Goal: Check status

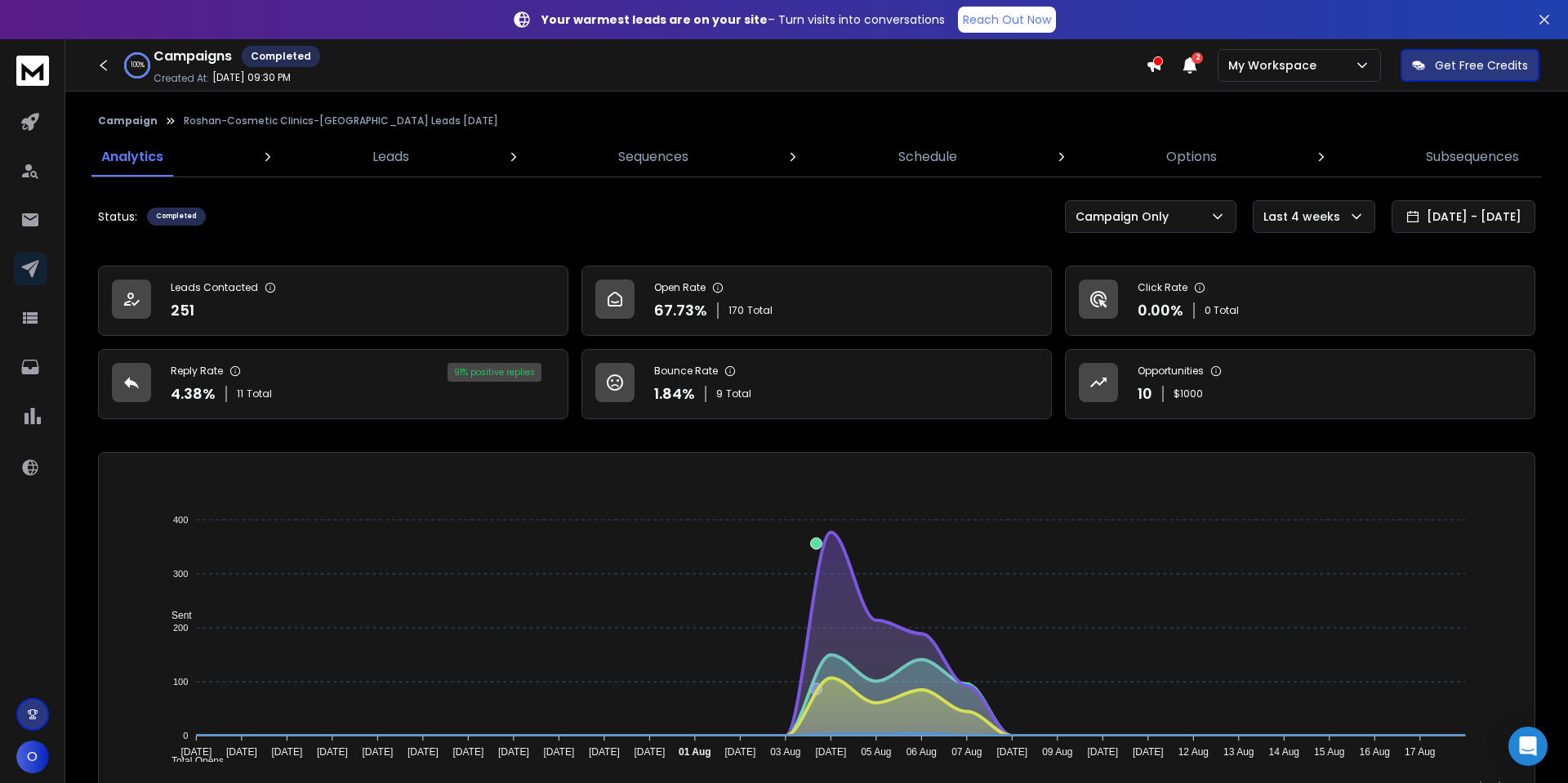
click at [686, 62] on div "100 % Campaigns Completed Created At: Jul 30, 2025, 09:30 PM 2 My Workspace Get…" at bounding box center [784, 65] width 1568 height 53
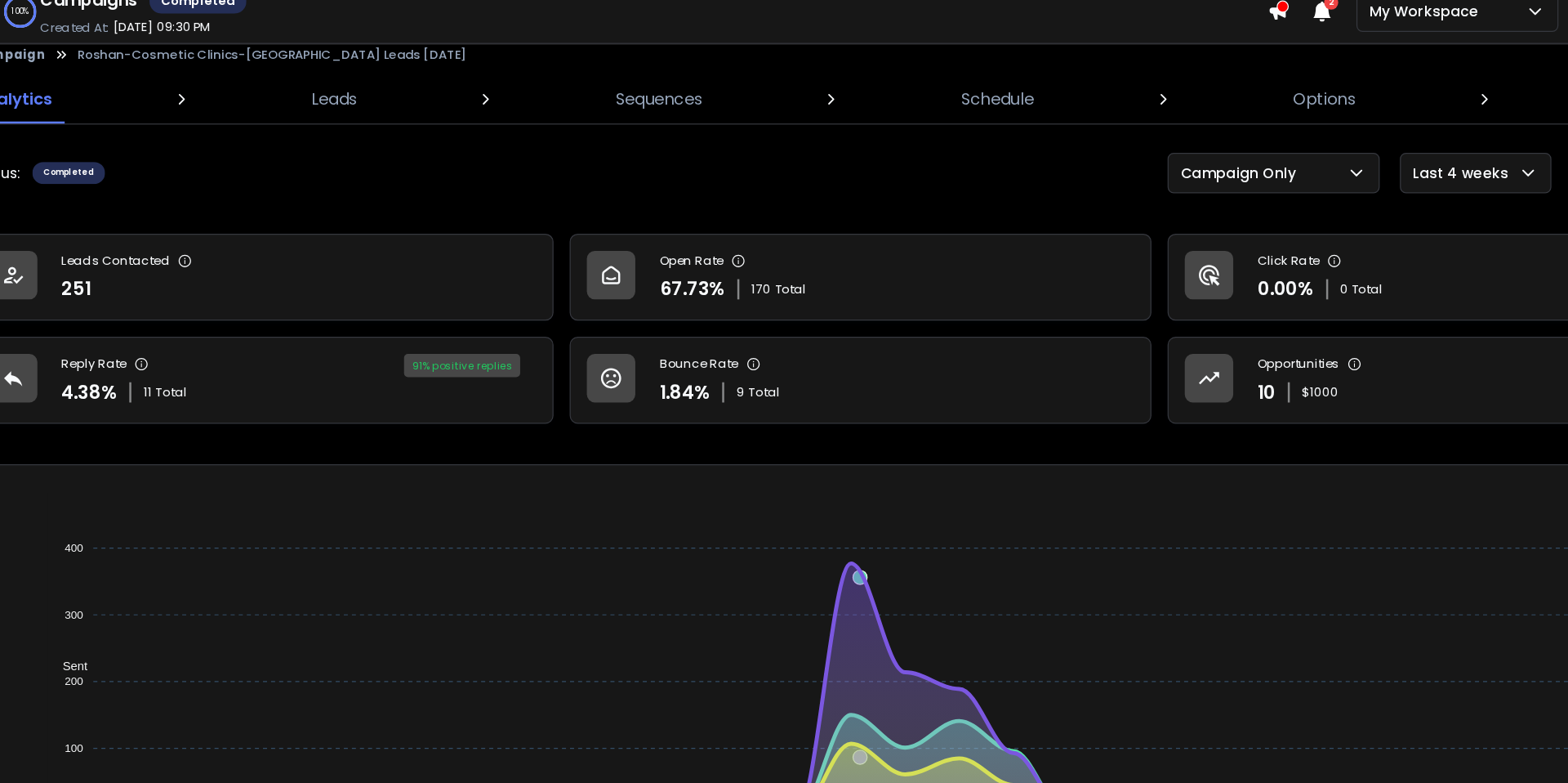
scroll to position [16, 0]
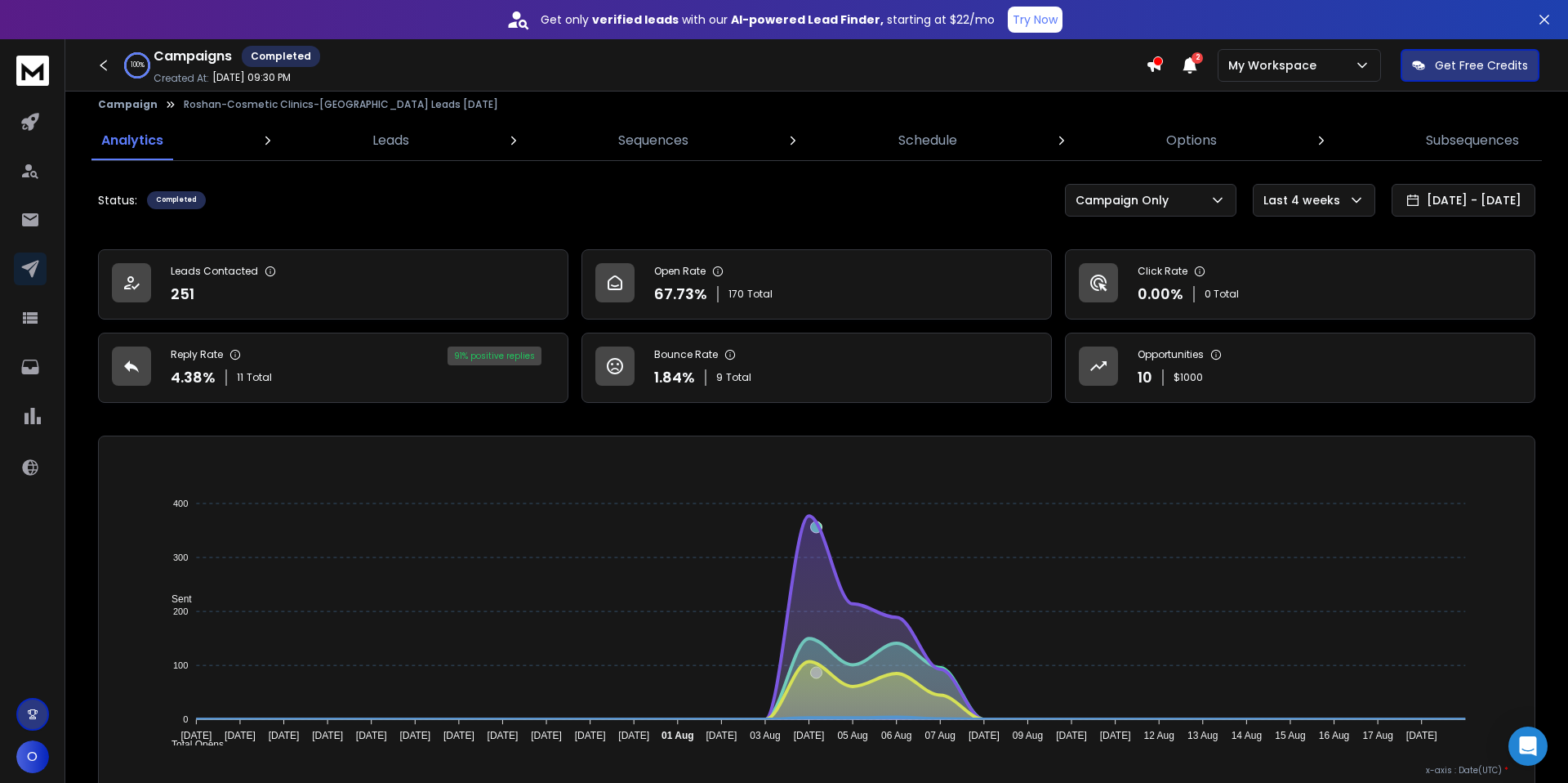
click at [488, 362] on div "91 % positive replies" at bounding box center [494, 356] width 94 height 19
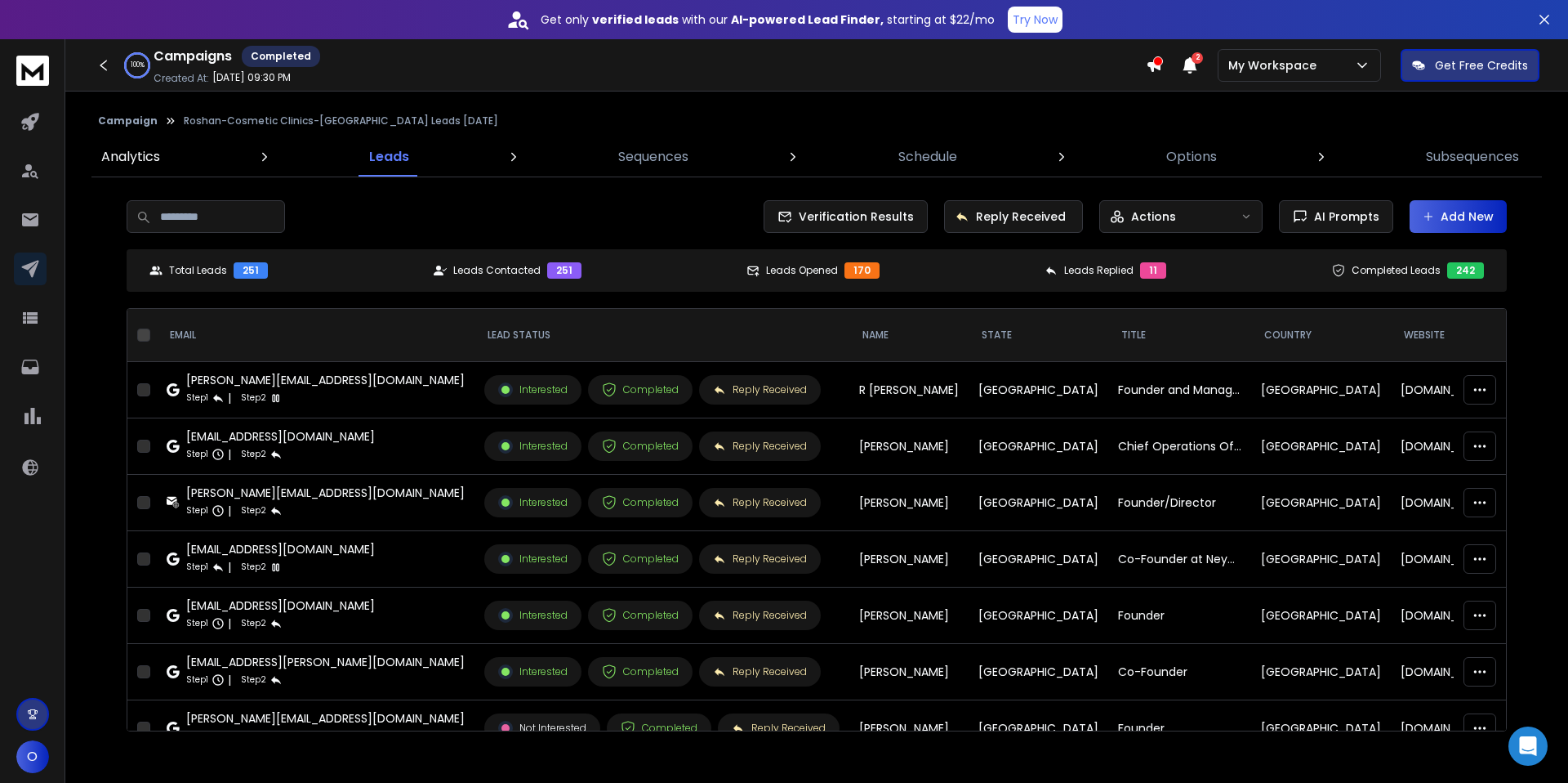
click at [124, 153] on p "Analytics" at bounding box center [130, 157] width 58 height 19
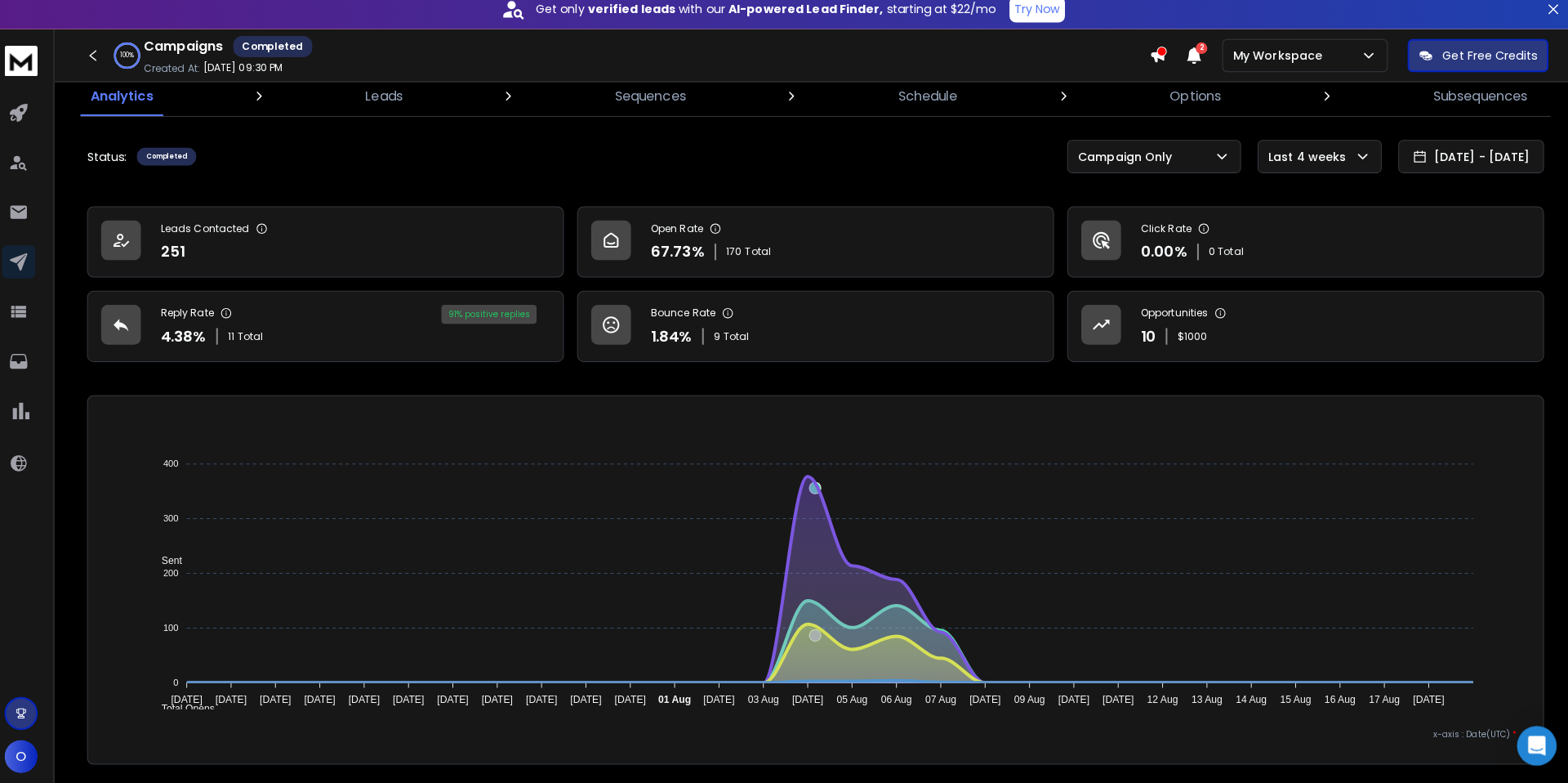
scroll to position [58, 0]
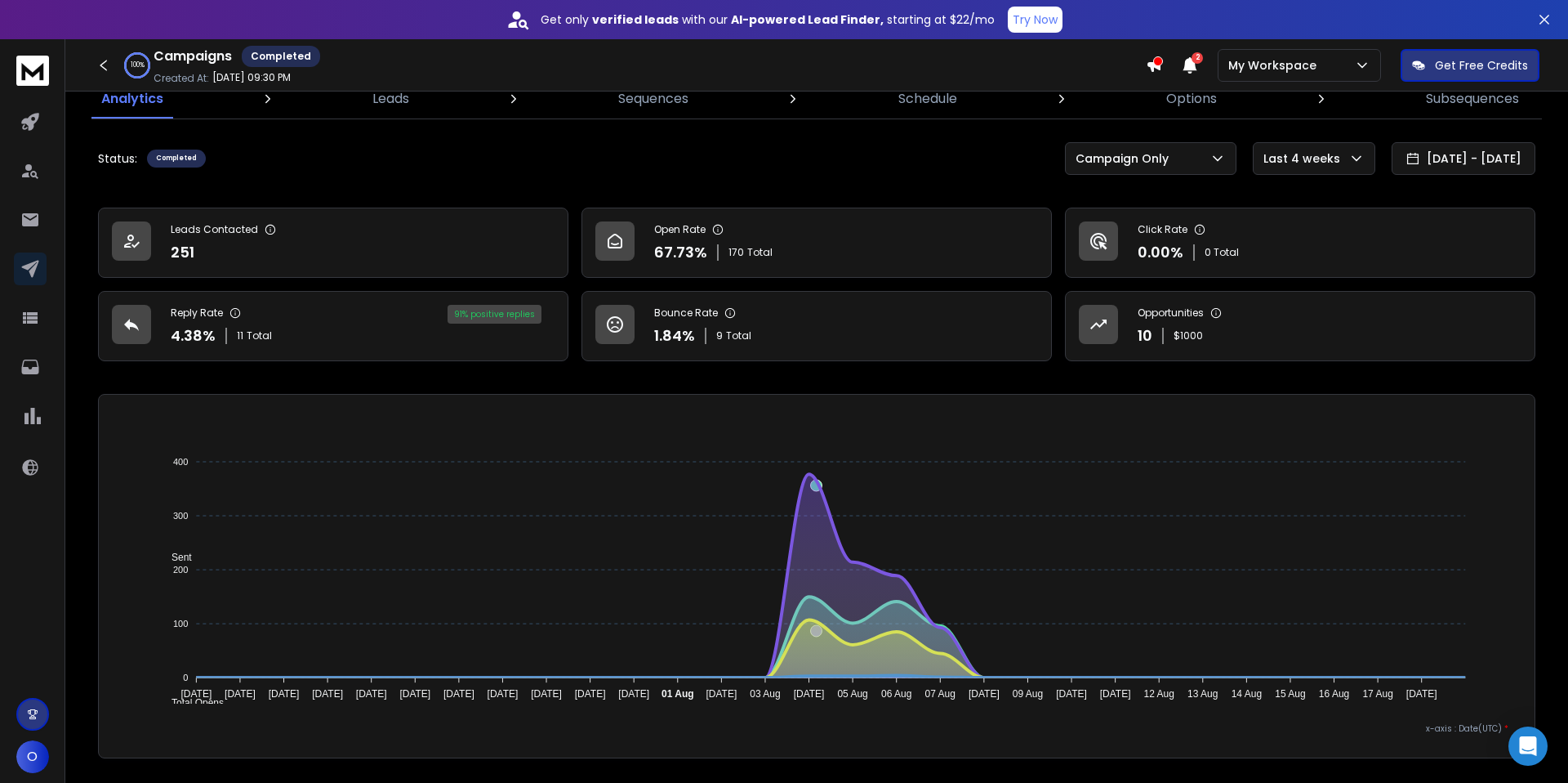
click at [459, 314] on div "91 % positive replies" at bounding box center [494, 314] width 94 height 19
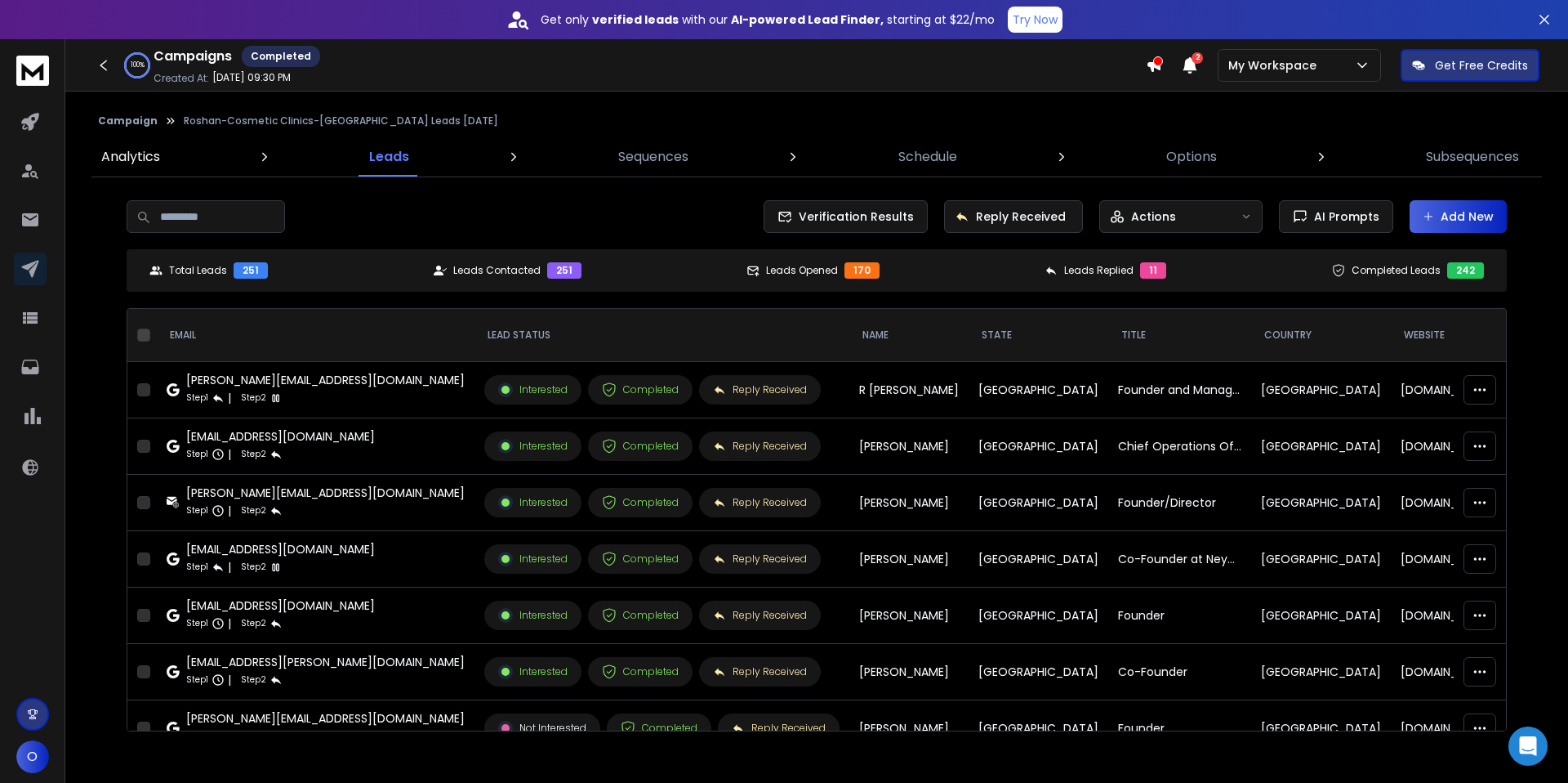
click at [161, 164] on link "Analytics" at bounding box center [130, 157] width 79 height 39
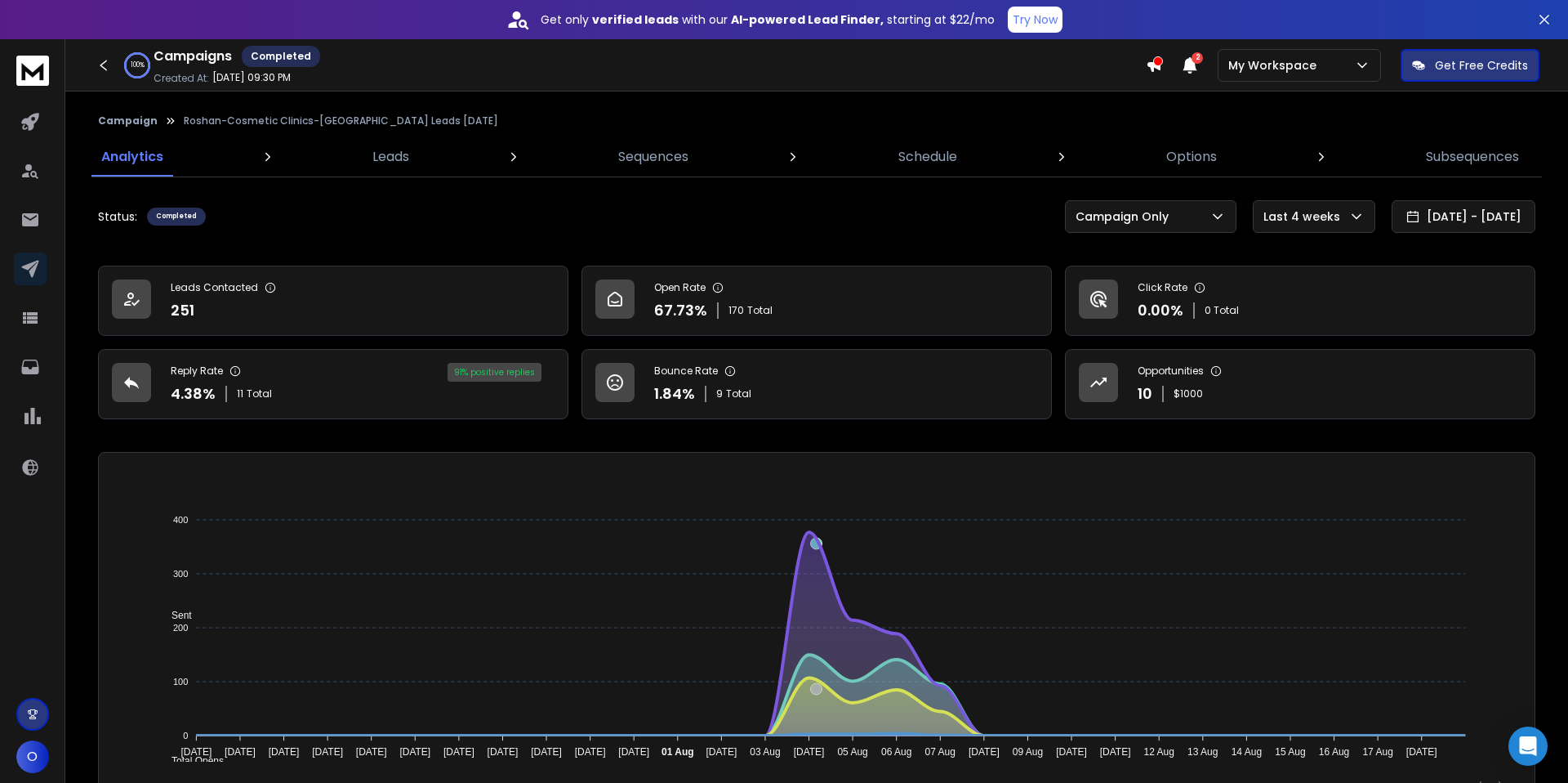
click at [649, 292] on link "Open Rate 67.73 % 170 Total" at bounding box center [816, 300] width 470 height 70
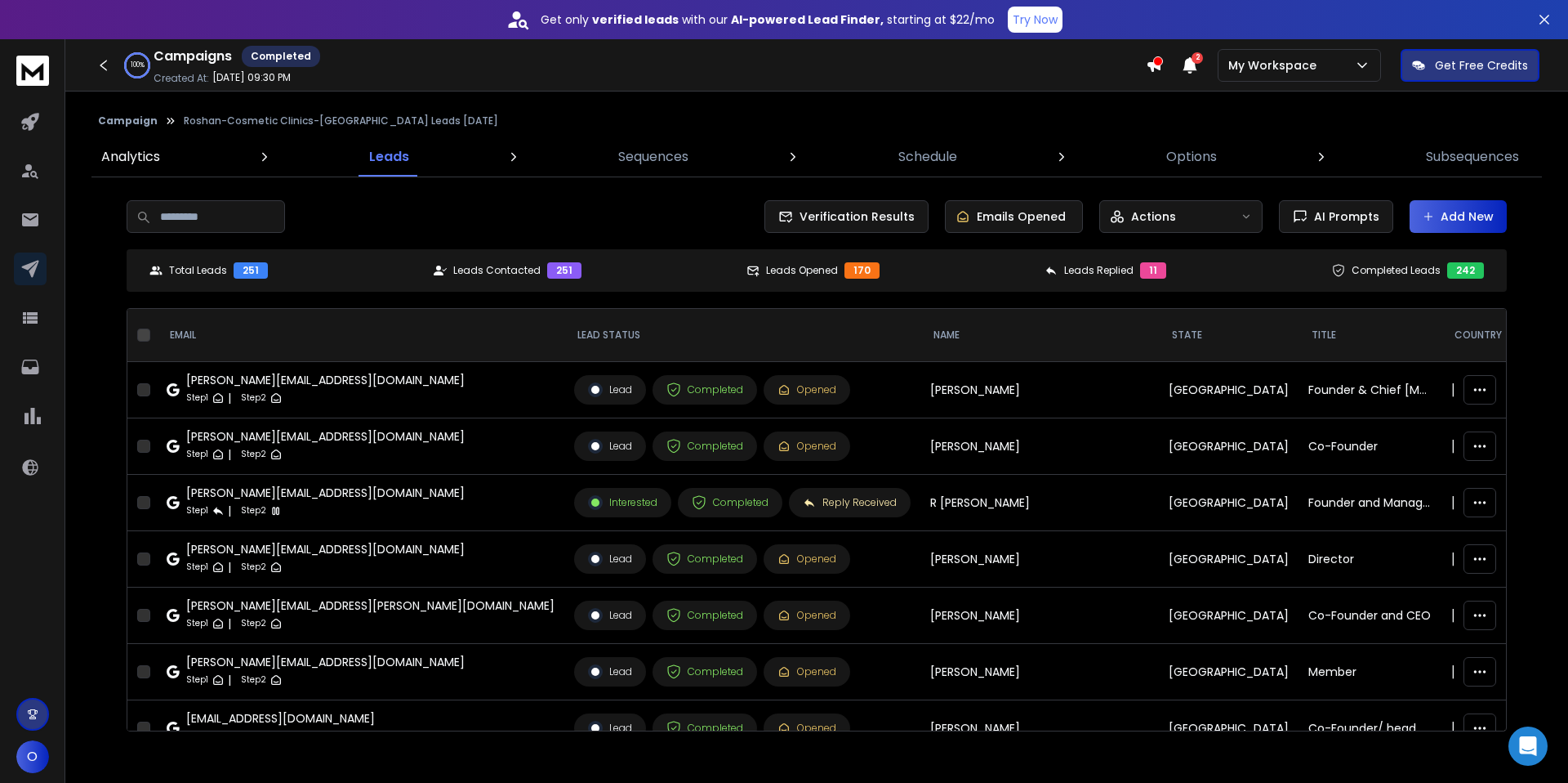
click at [140, 148] on p "Analytics" at bounding box center [130, 157] width 58 height 19
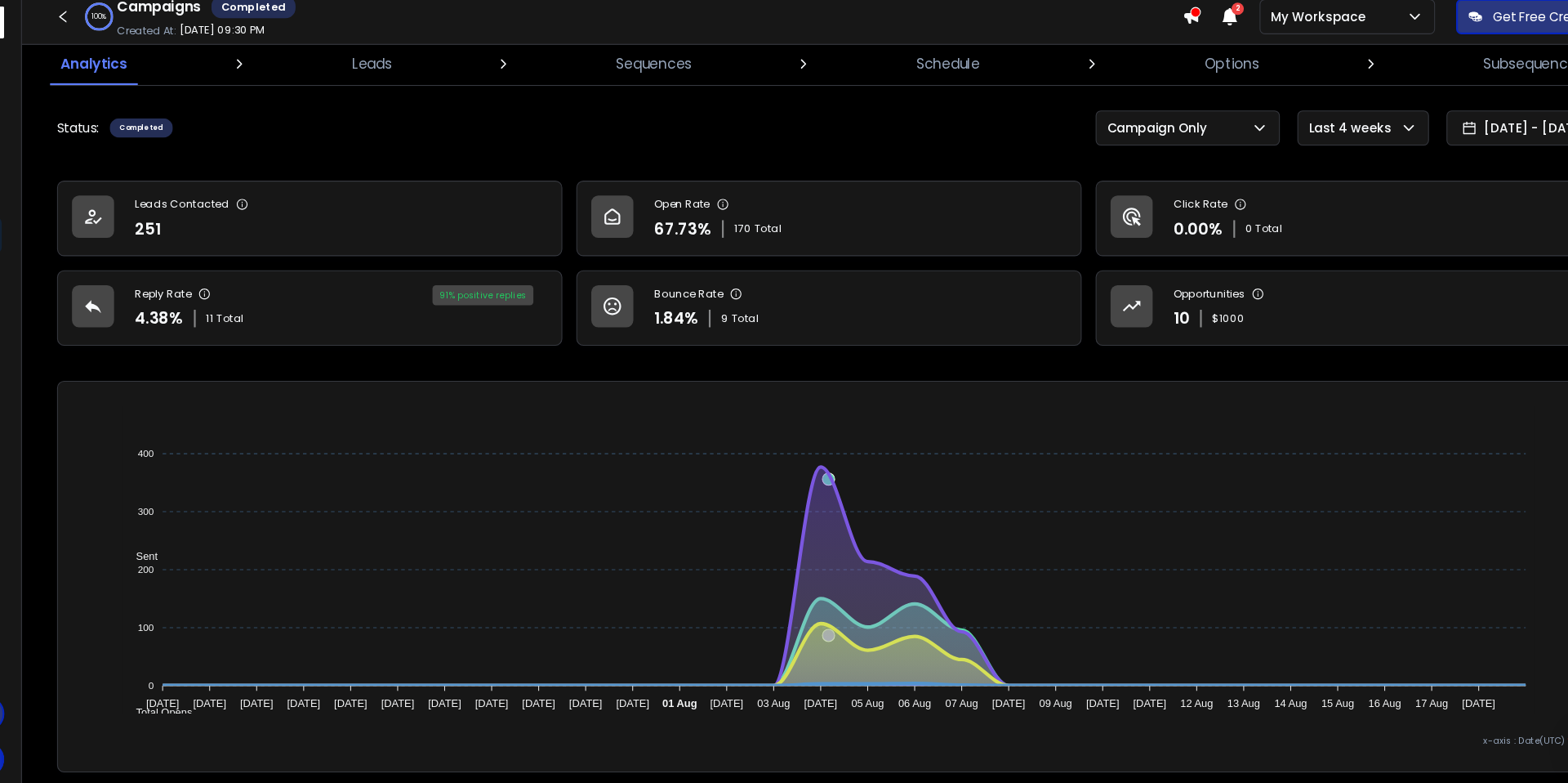
scroll to position [77, 0]
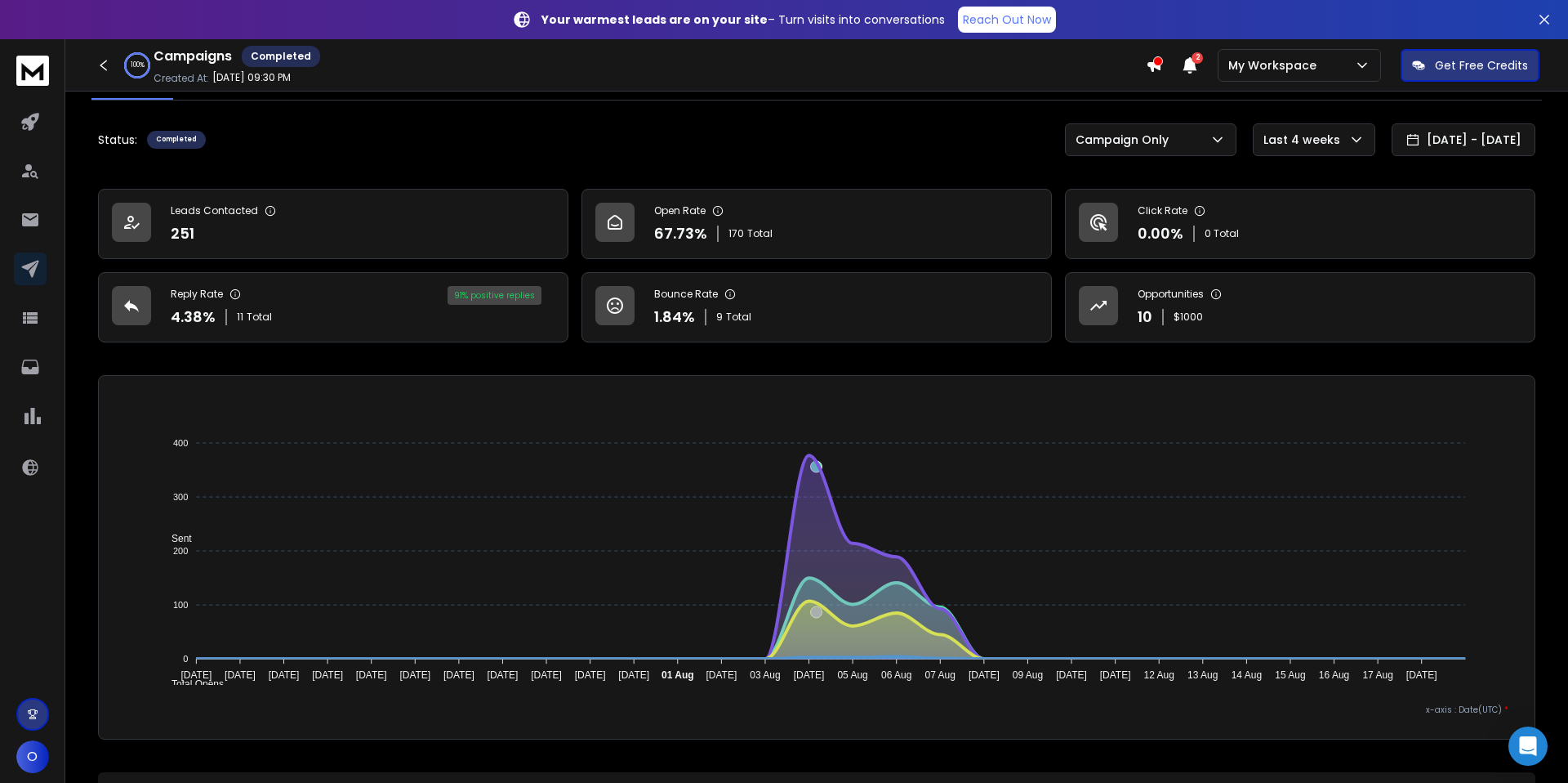
click at [516, 296] on div "91 % positive replies" at bounding box center [494, 295] width 94 height 19
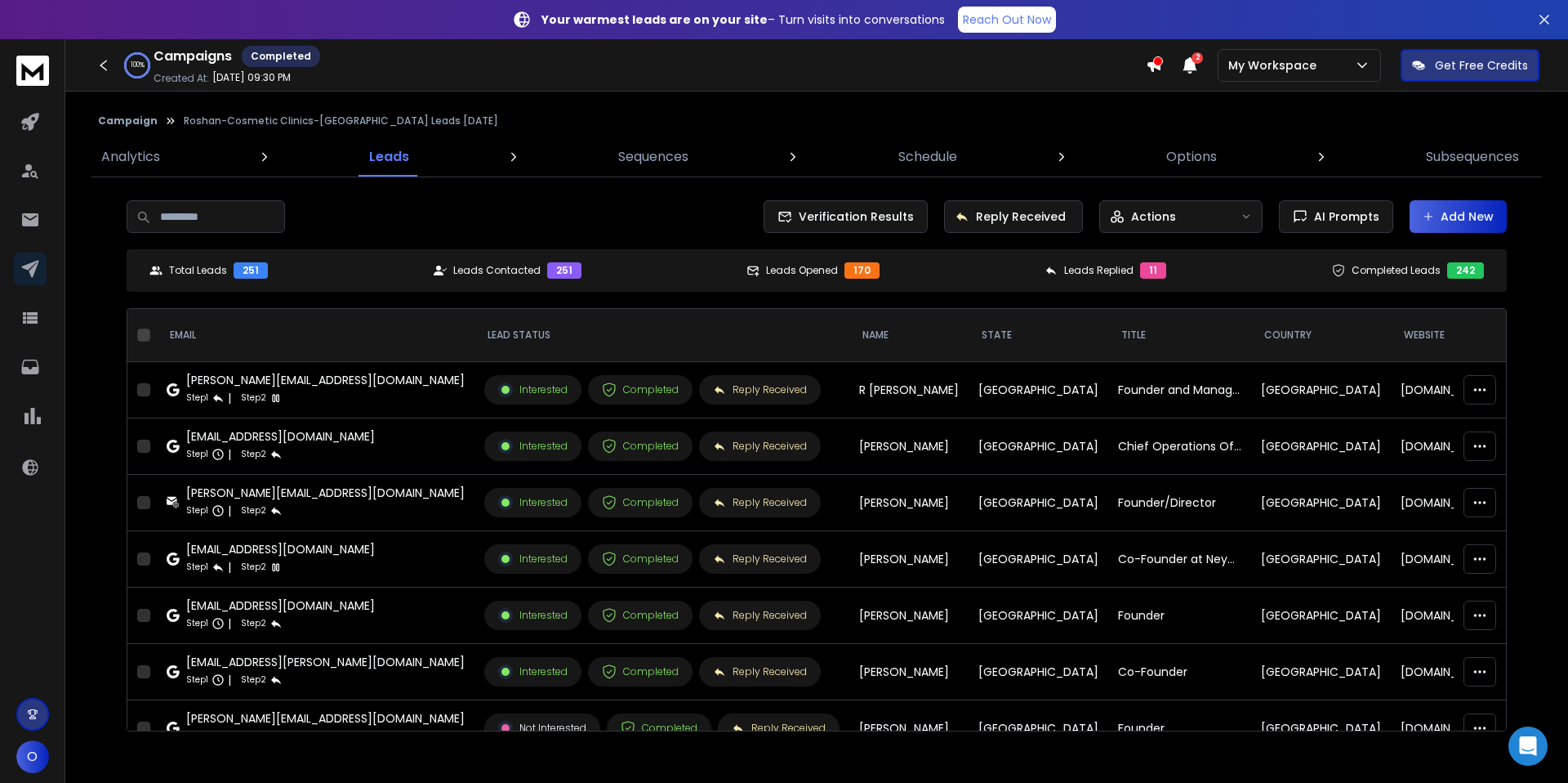
scroll to position [11, 0]
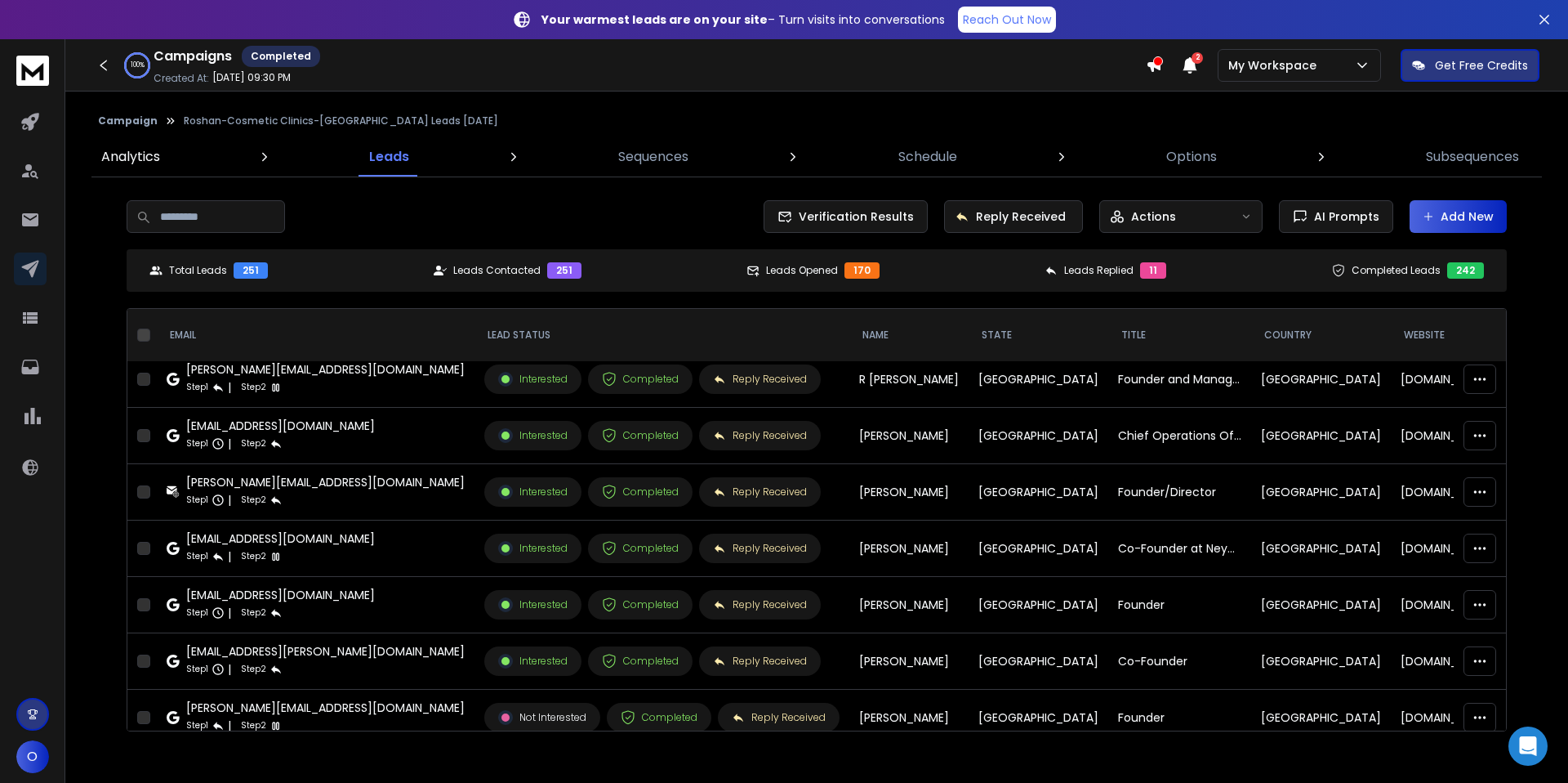
click at [154, 155] on p "Analytics" at bounding box center [130, 157] width 58 height 19
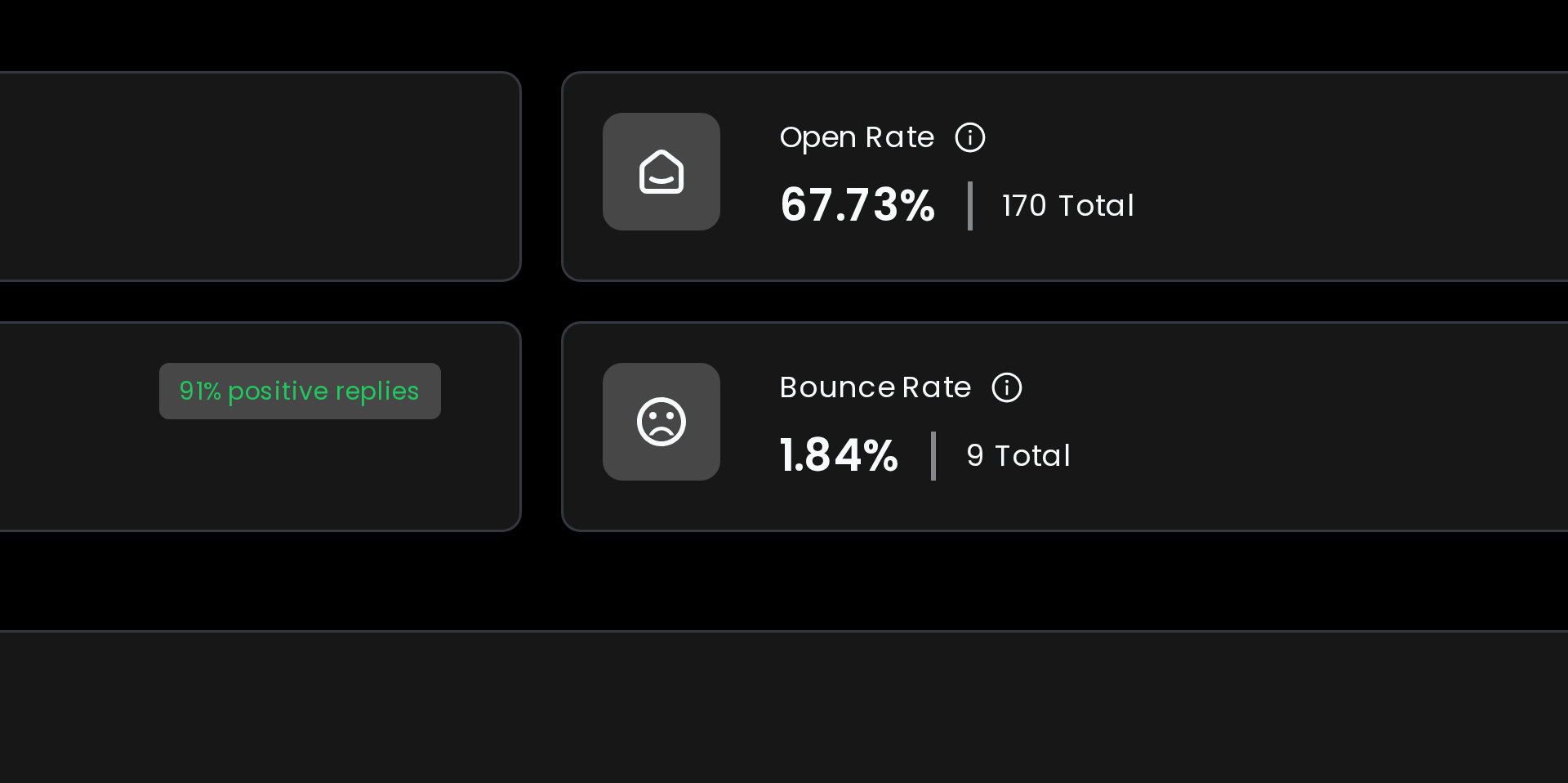
click at [500, 375] on div "91 % positive replies" at bounding box center [494, 372] width 94 height 19
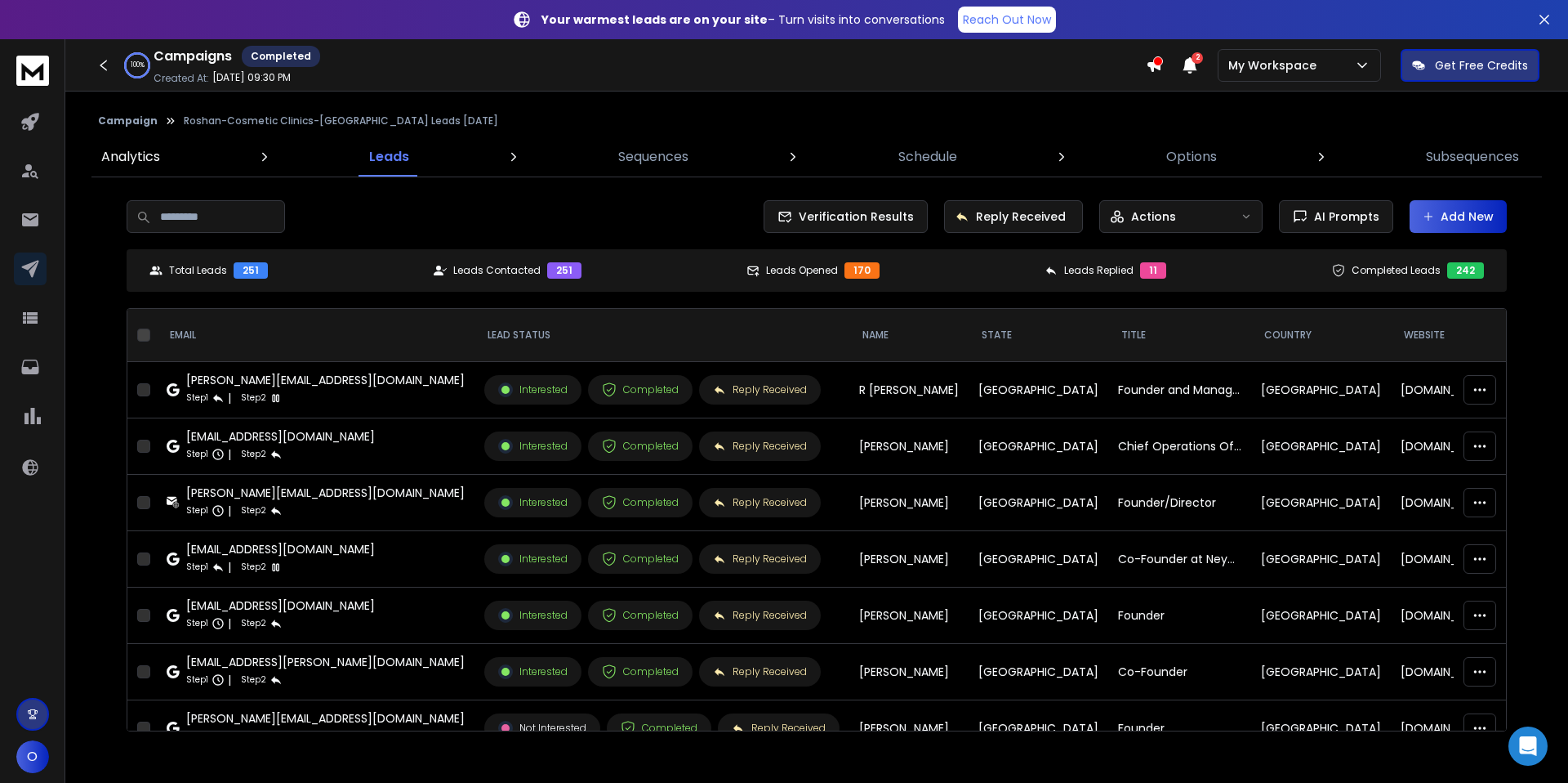
click at [130, 150] on p "Analytics" at bounding box center [130, 157] width 58 height 19
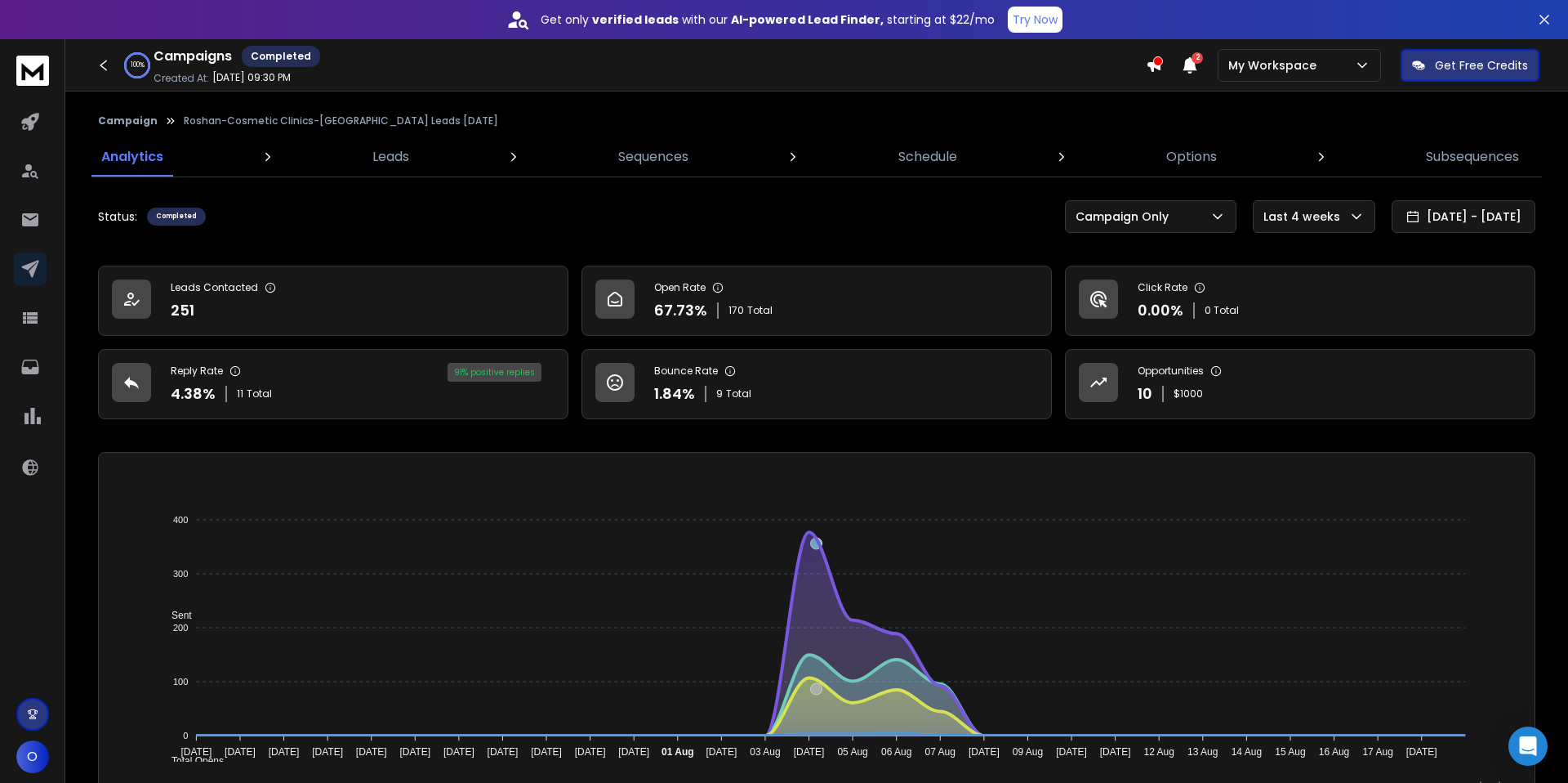
click at [501, 367] on div "91 % positive replies" at bounding box center [494, 372] width 94 height 19
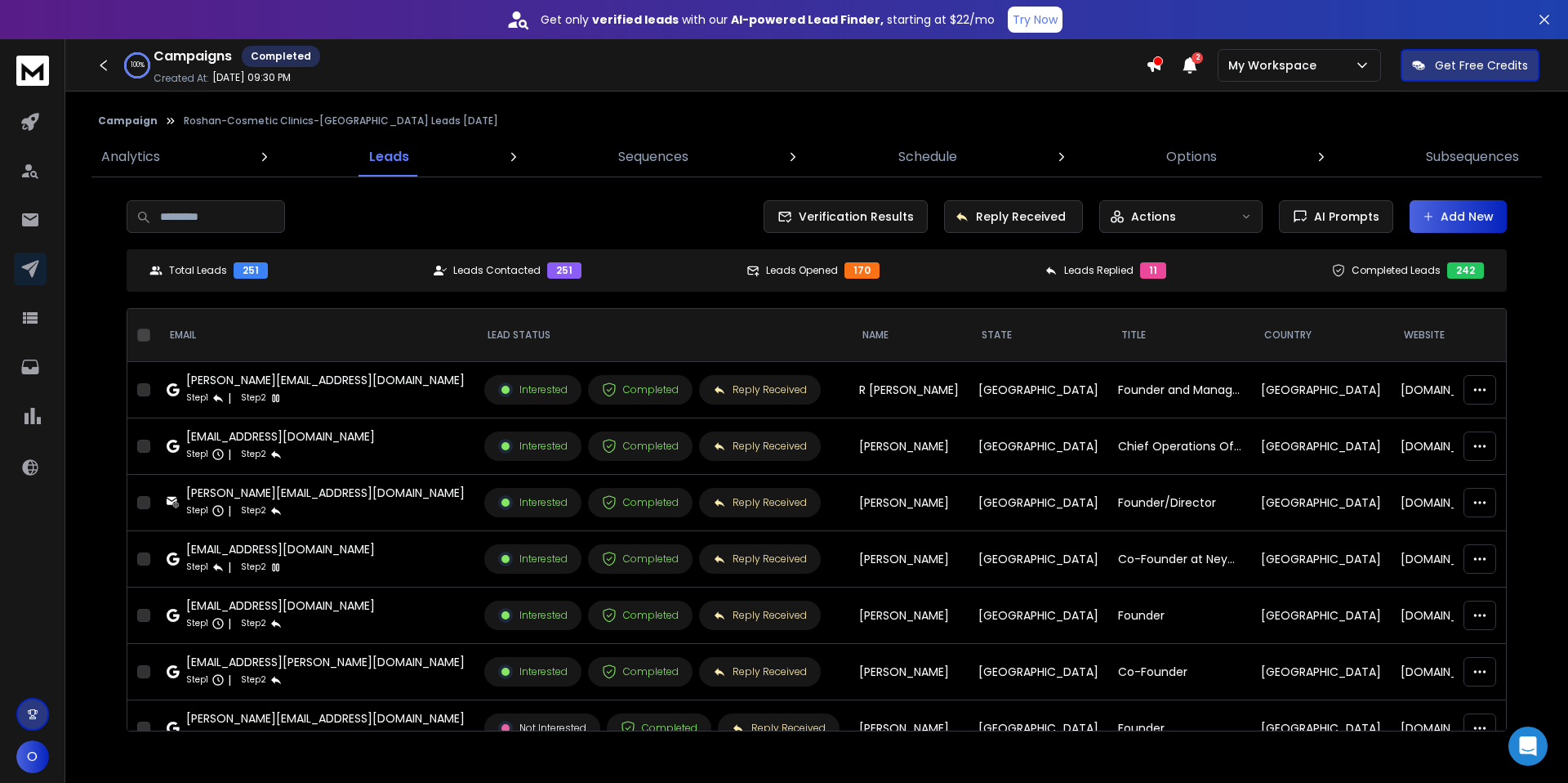
scroll to position [19, 0]
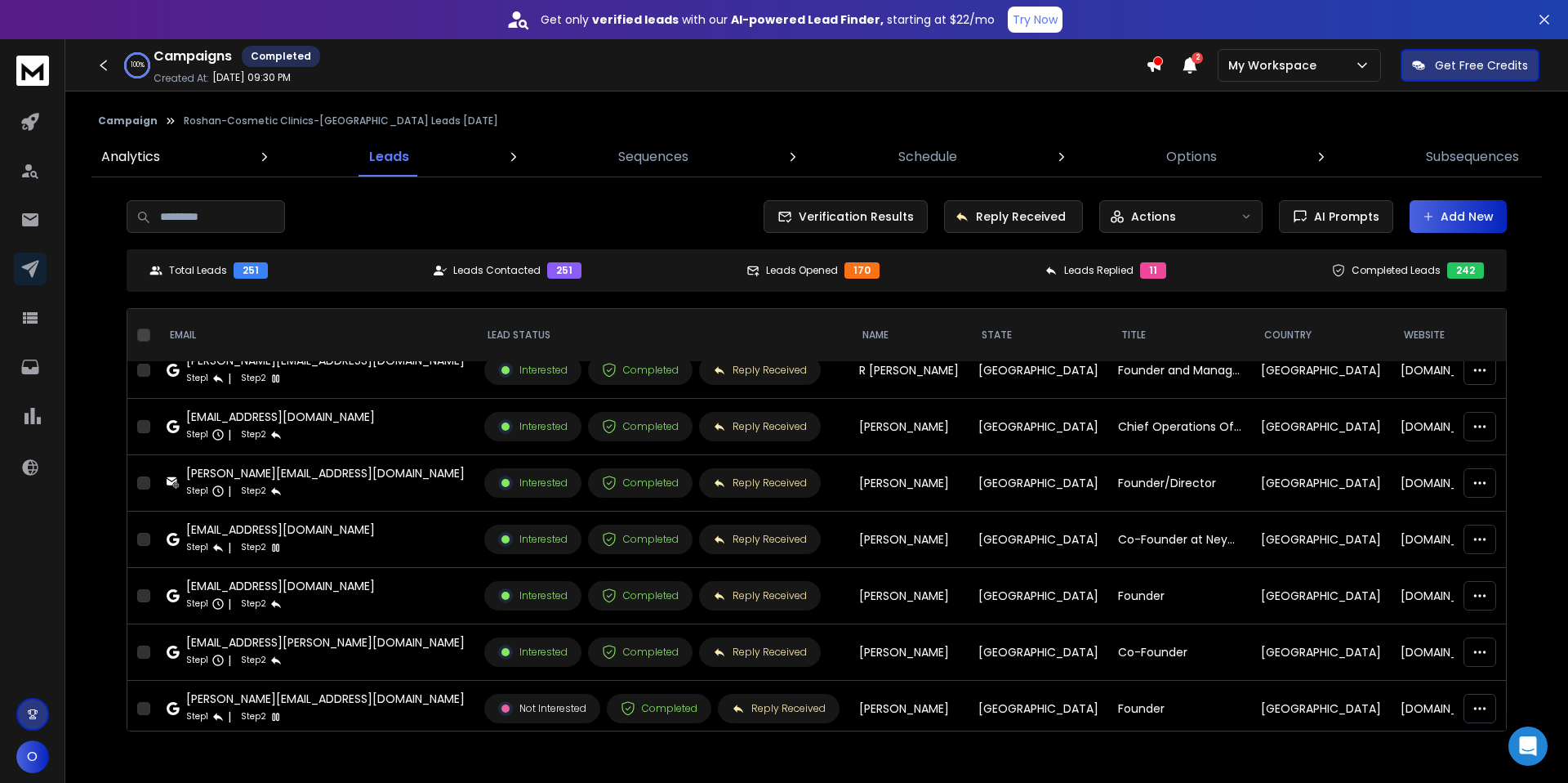
click at [144, 154] on p "Analytics" at bounding box center [130, 157] width 58 height 19
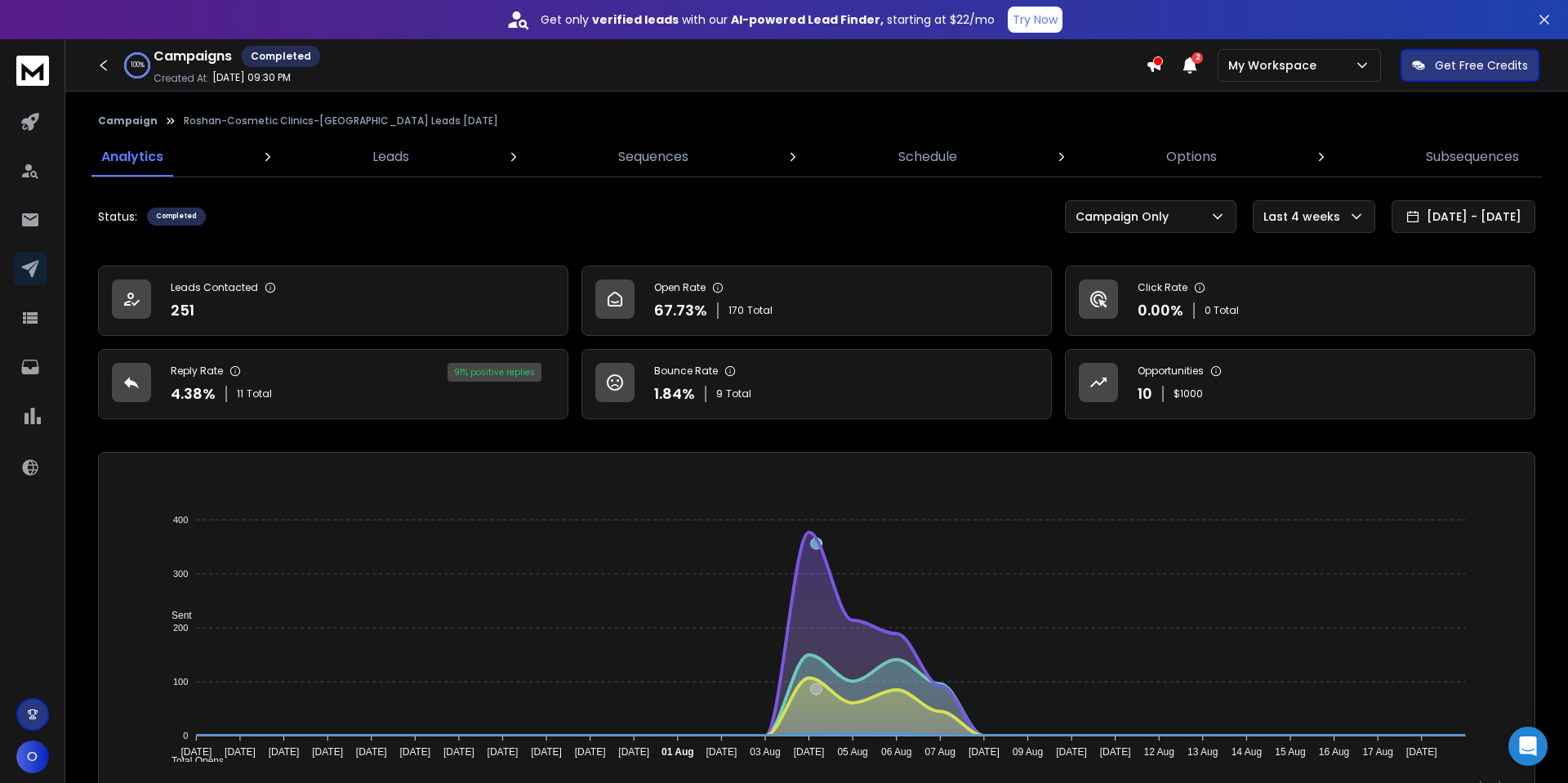
click at [128, 166] on p "Analytics" at bounding box center [132, 157] width 62 height 19
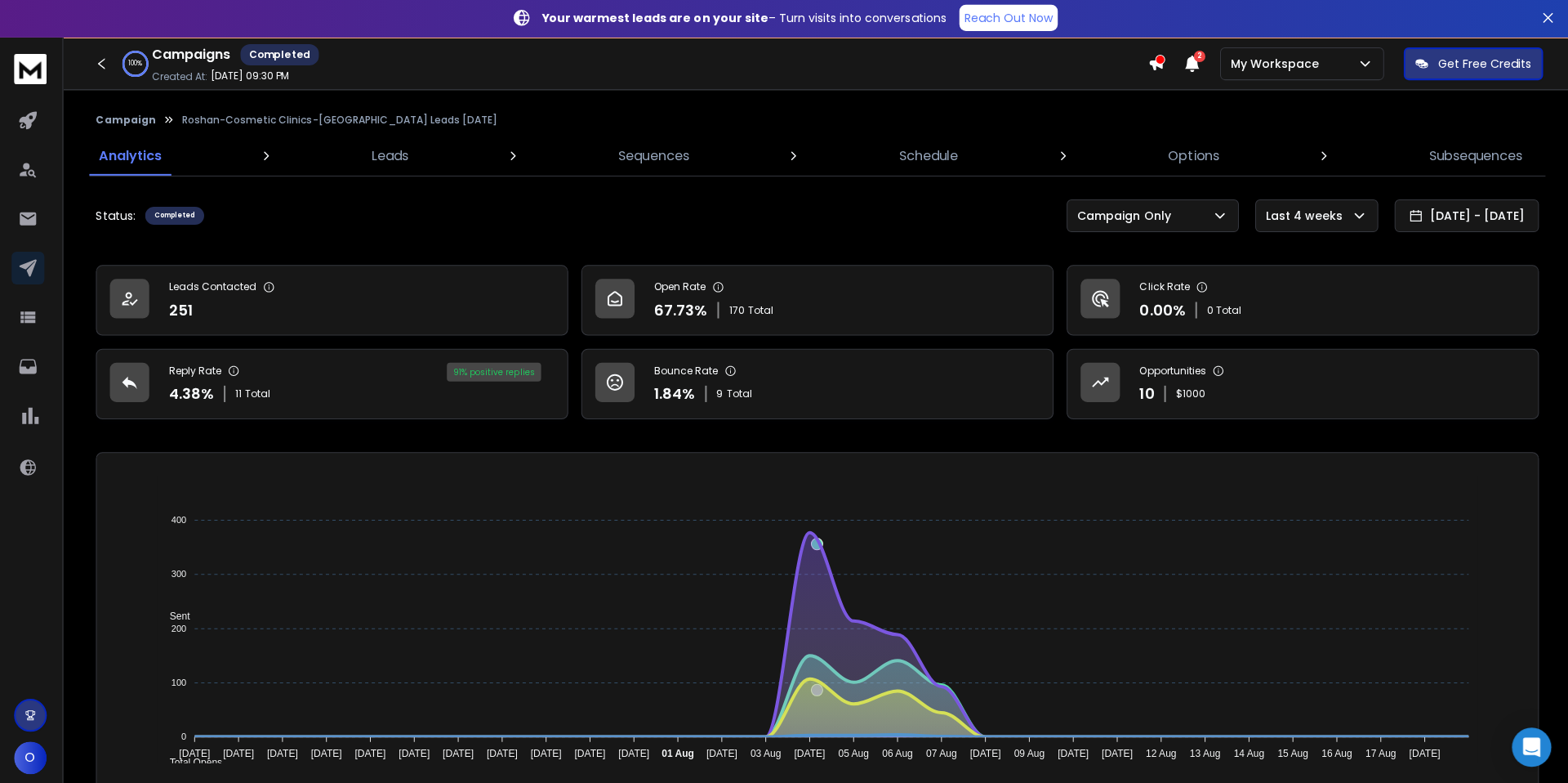
scroll to position [69, 0]
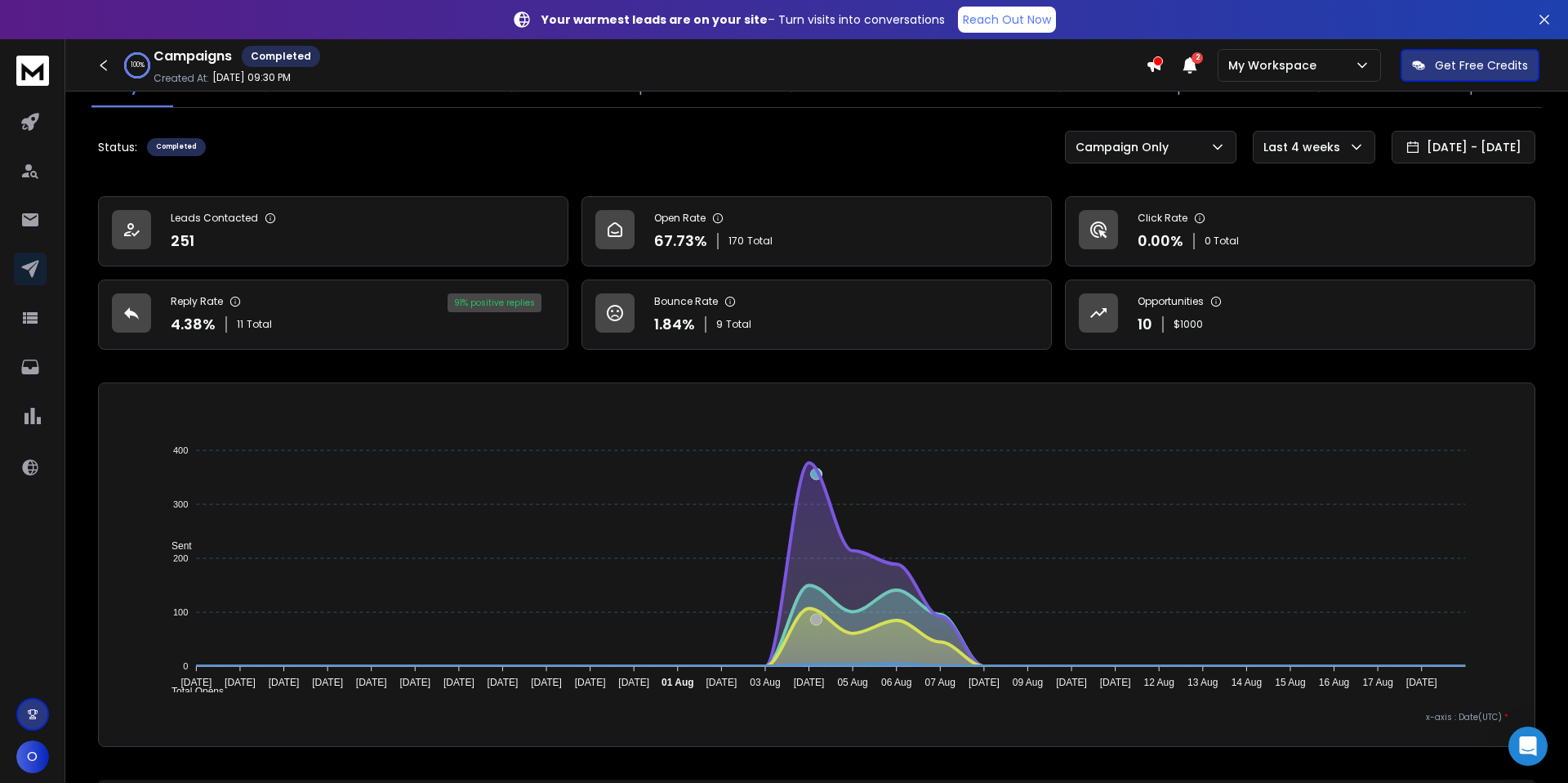
click at [494, 297] on div "91 % positive replies" at bounding box center [494, 303] width 94 height 19
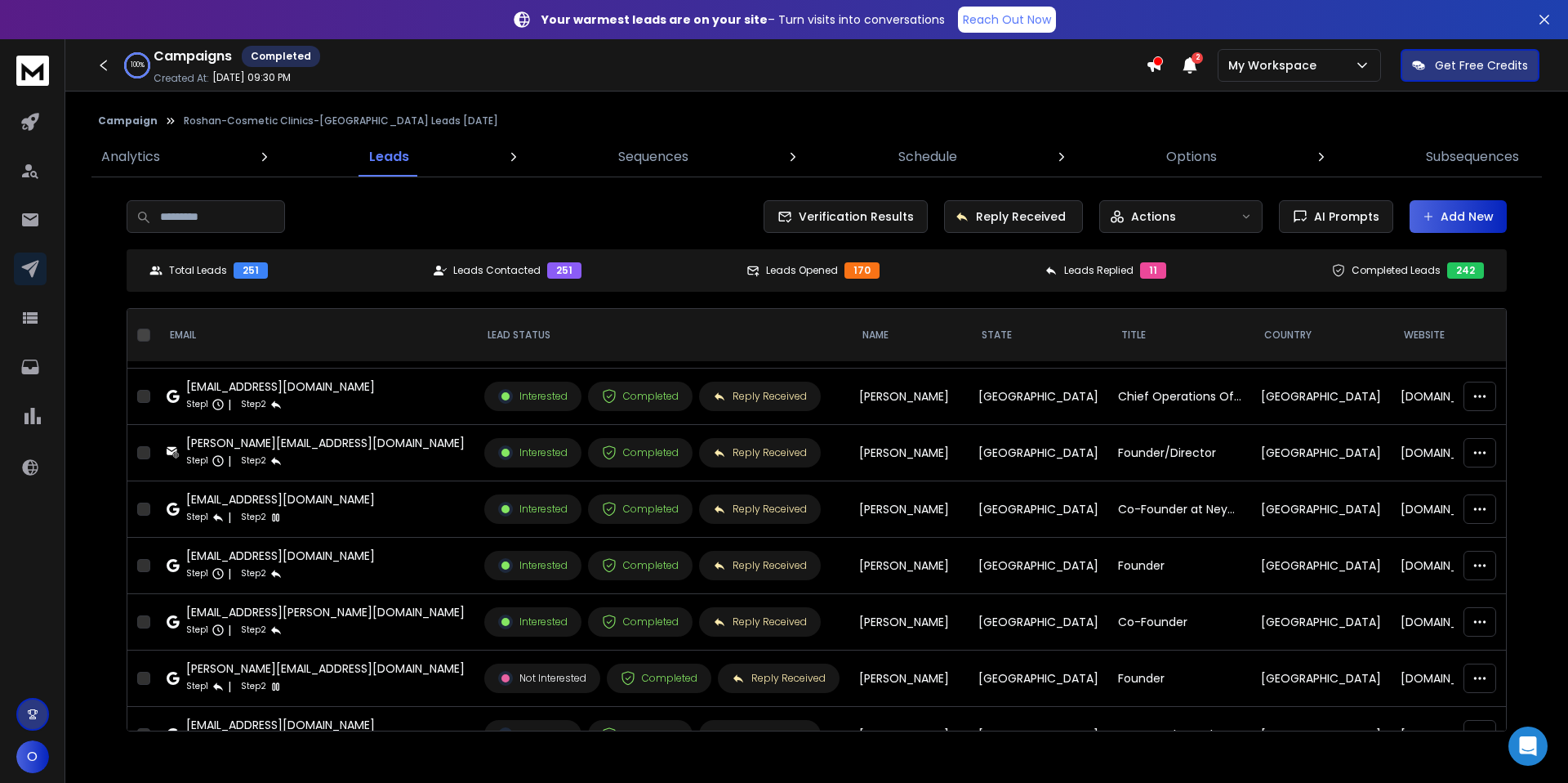
scroll to position [57, 0]
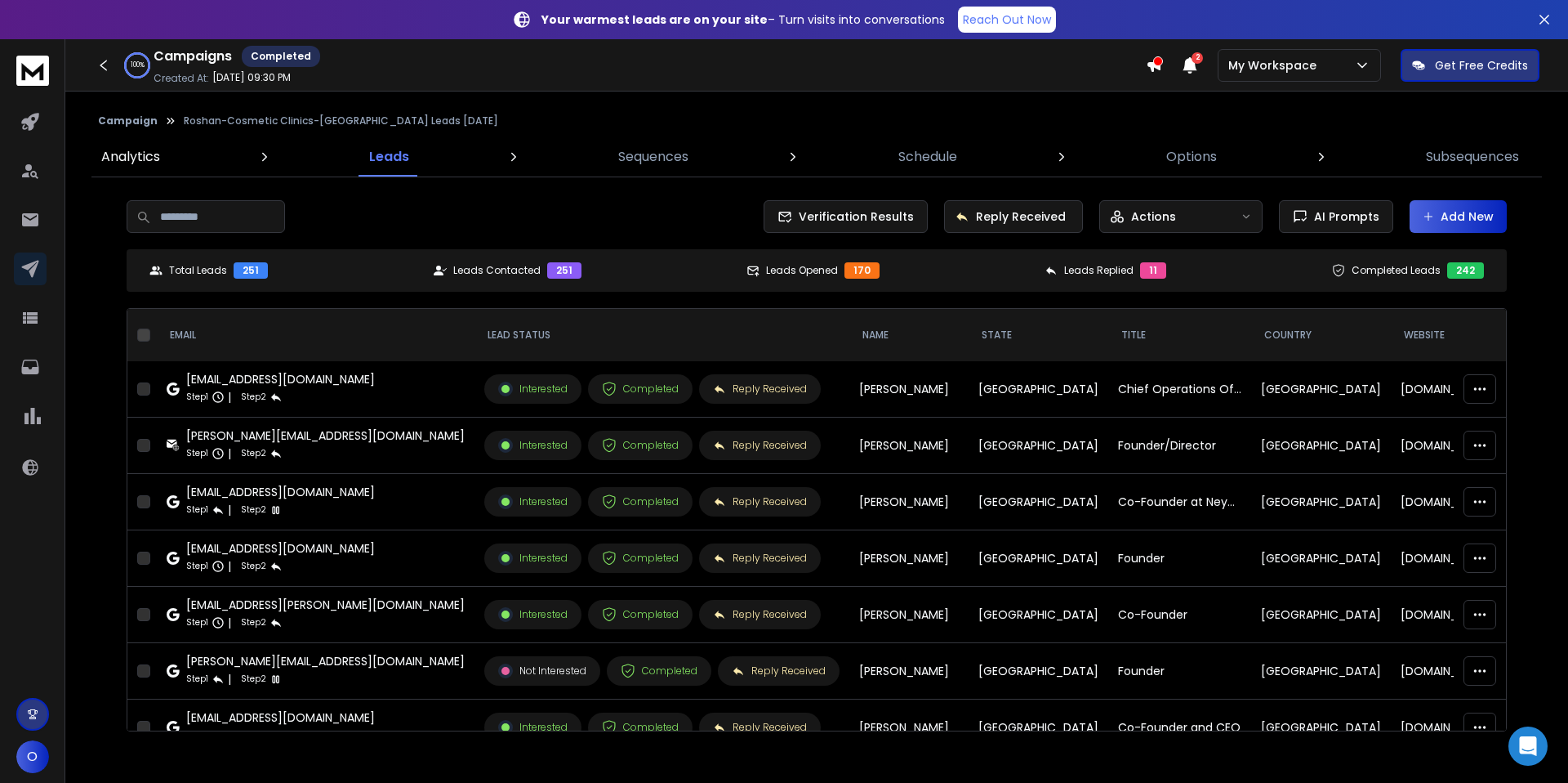
click at [127, 153] on p "Analytics" at bounding box center [130, 157] width 58 height 19
